Goal: Task Accomplishment & Management: Use online tool/utility

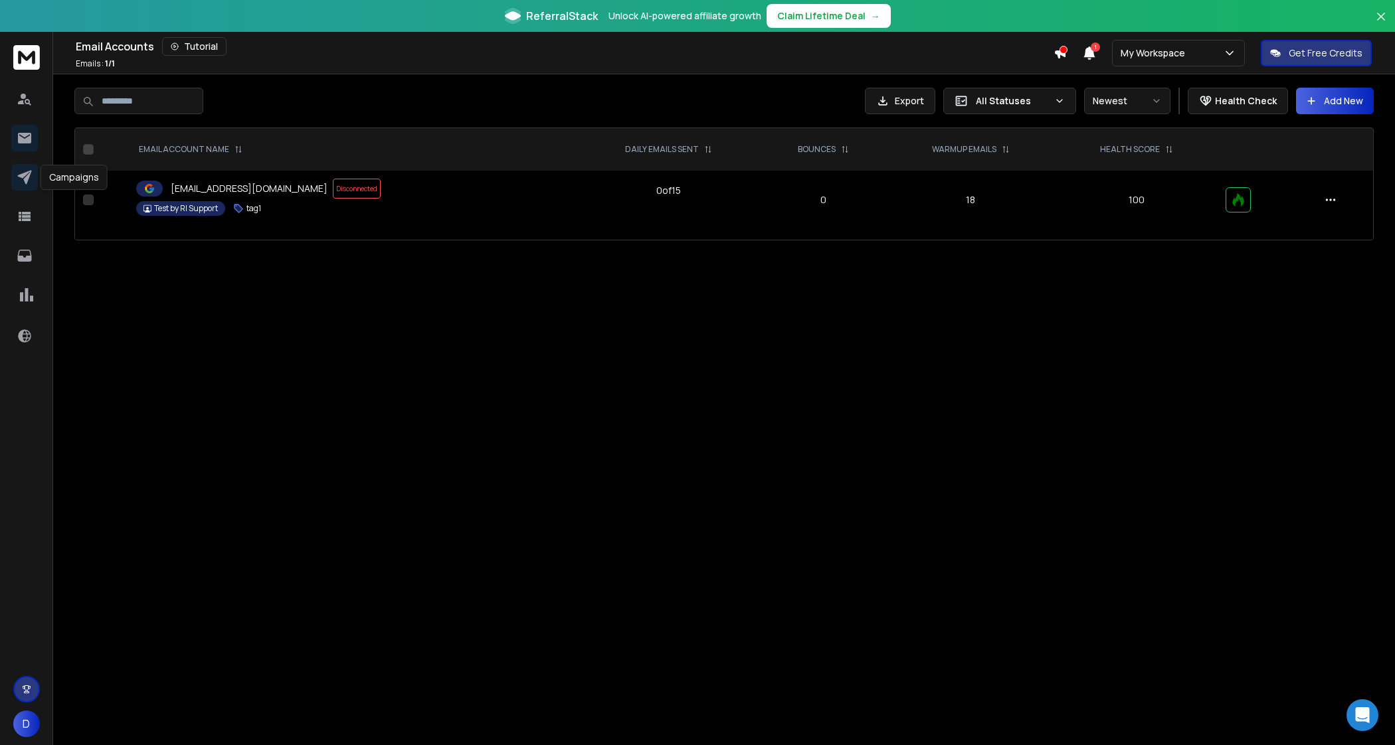
click at [29, 173] on icon at bounding box center [24, 178] width 14 height 14
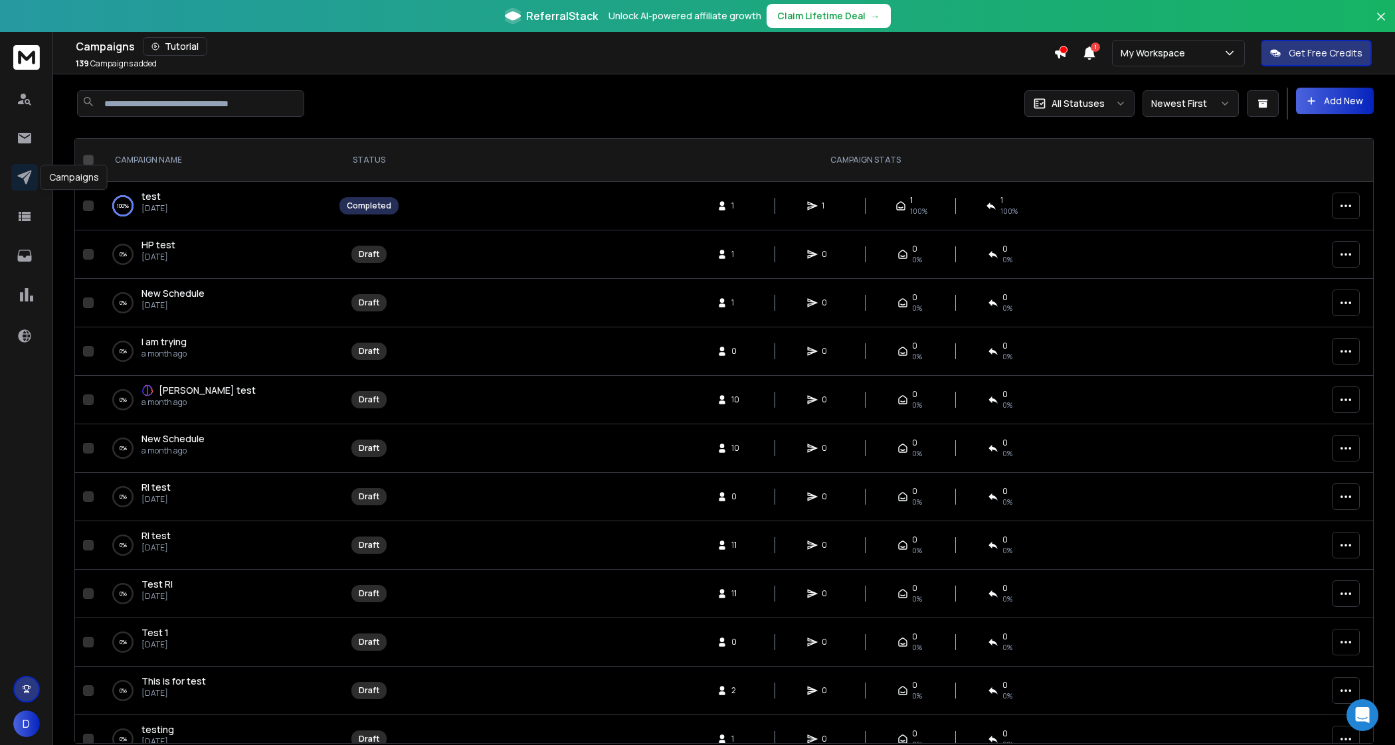
click at [141, 199] on span "test" at bounding box center [150, 196] width 19 height 13
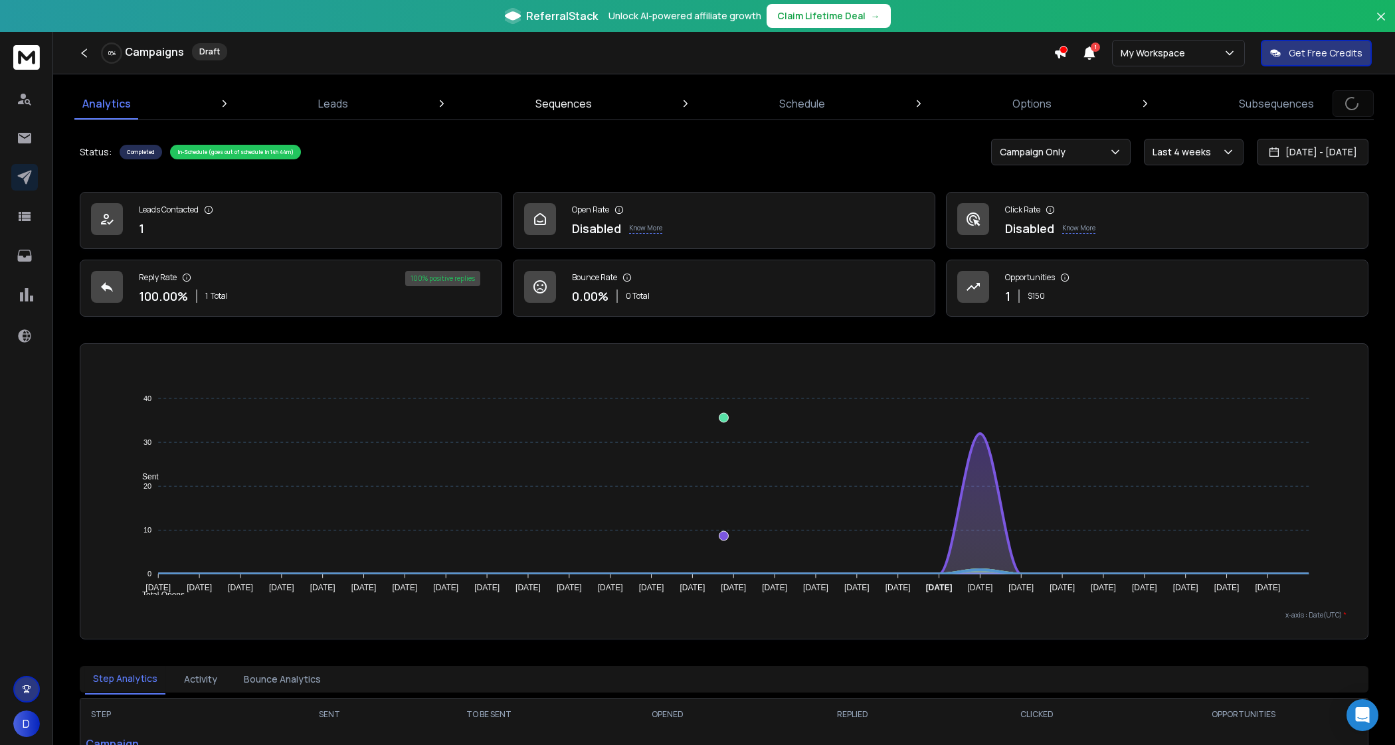
click at [560, 105] on p "Sequences" at bounding box center [563, 104] width 56 height 16
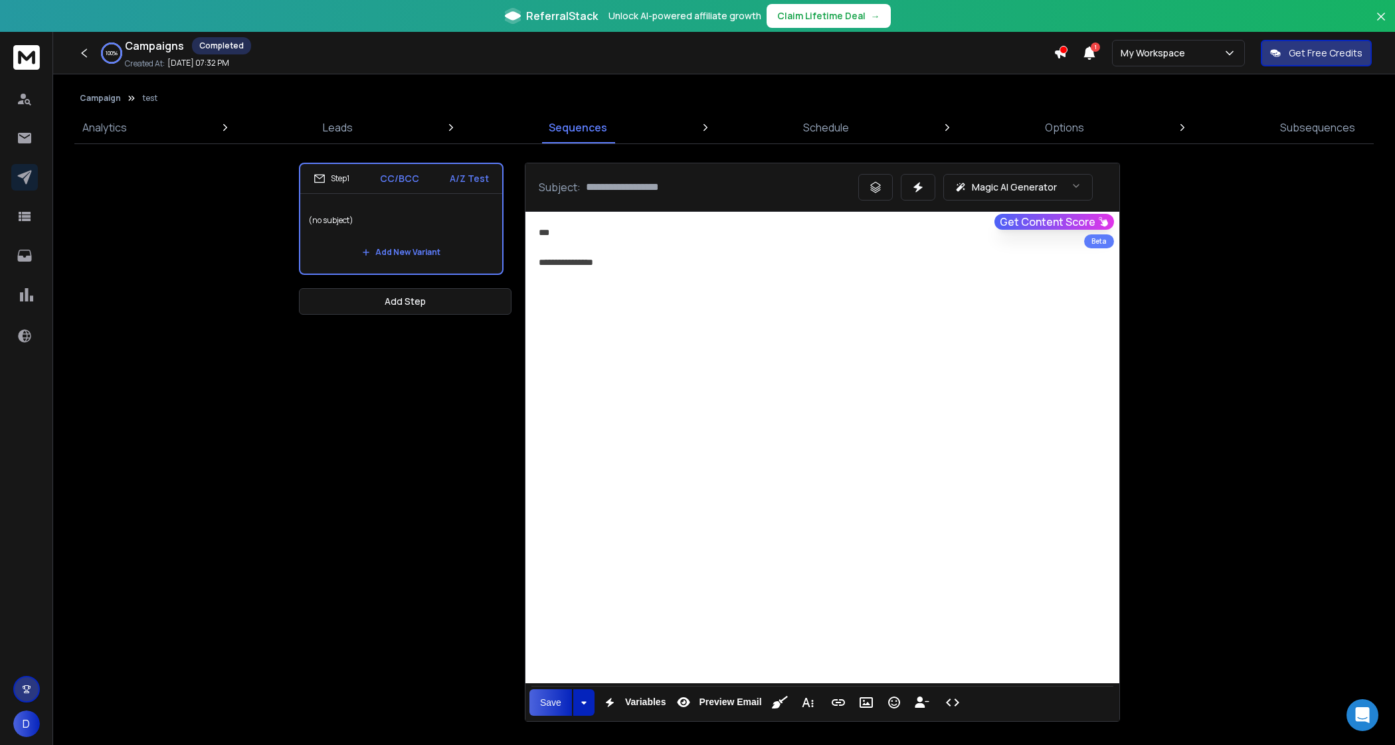
click at [1034, 225] on button "Get Content Score" at bounding box center [1054, 222] width 120 height 16
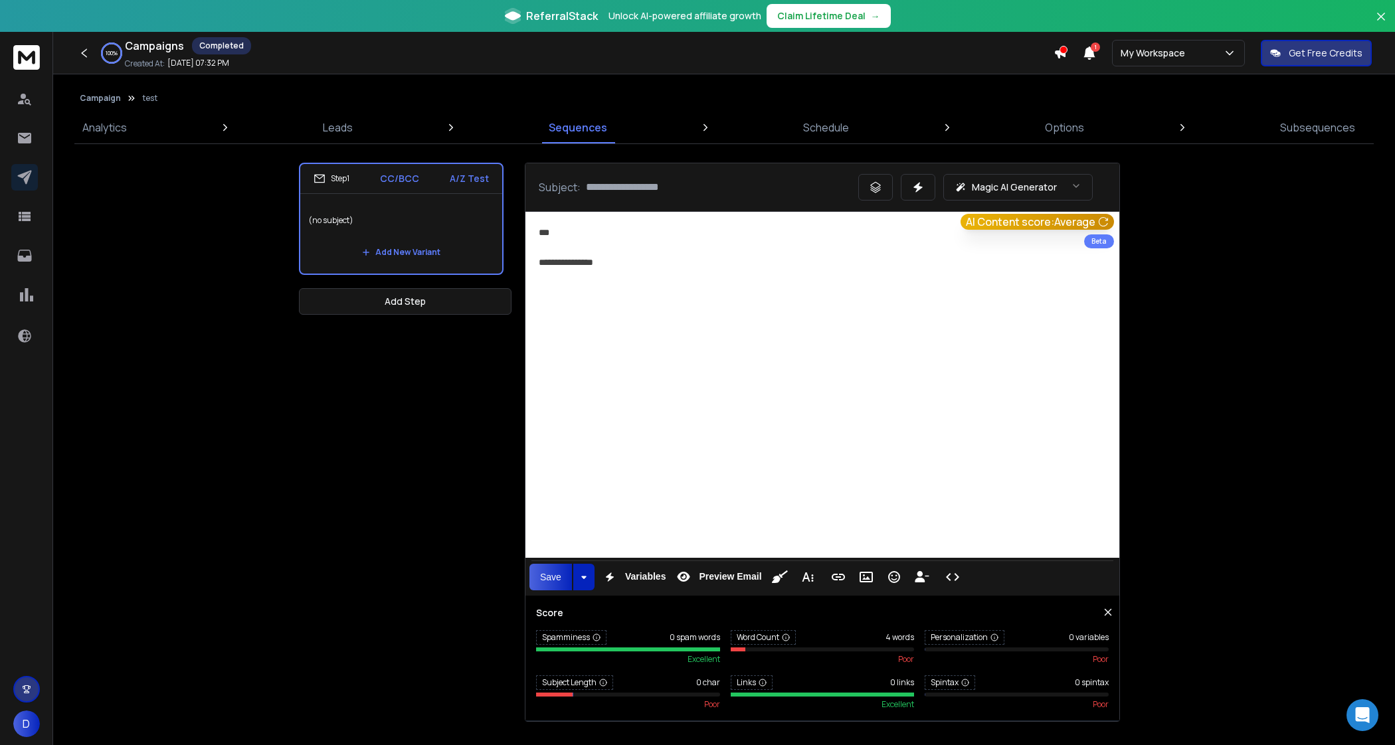
click at [1024, 220] on button "AI Content score: Average" at bounding box center [1036, 222] width 153 height 16
